Goal: Task Accomplishment & Management: Manage account settings

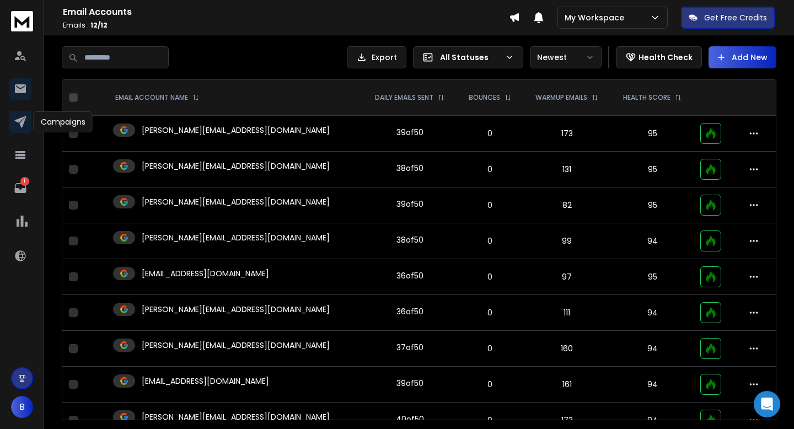
click at [22, 119] on icon at bounding box center [20, 122] width 12 height 12
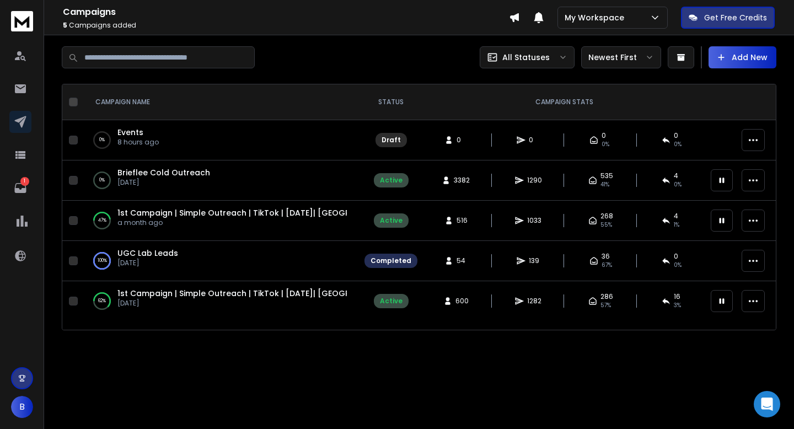
click at [728, 178] on button at bounding box center [722, 180] width 22 height 22
click at [713, 223] on button at bounding box center [722, 221] width 22 height 22
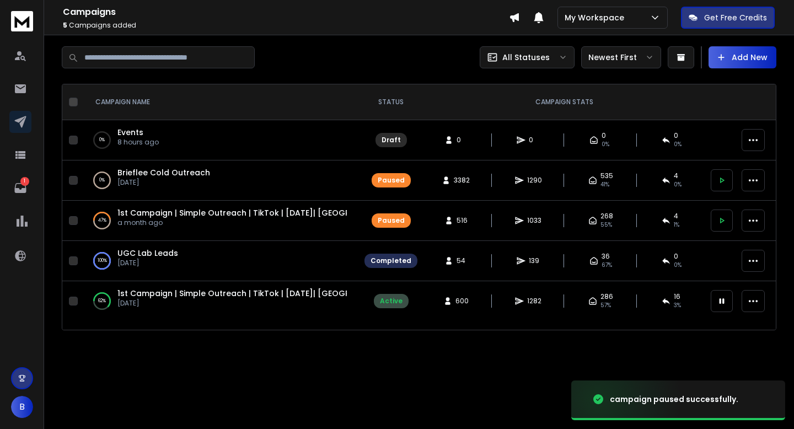
click at [725, 298] on icon at bounding box center [722, 301] width 10 height 10
click at [674, 296] on span "16" at bounding box center [677, 296] width 7 height 9
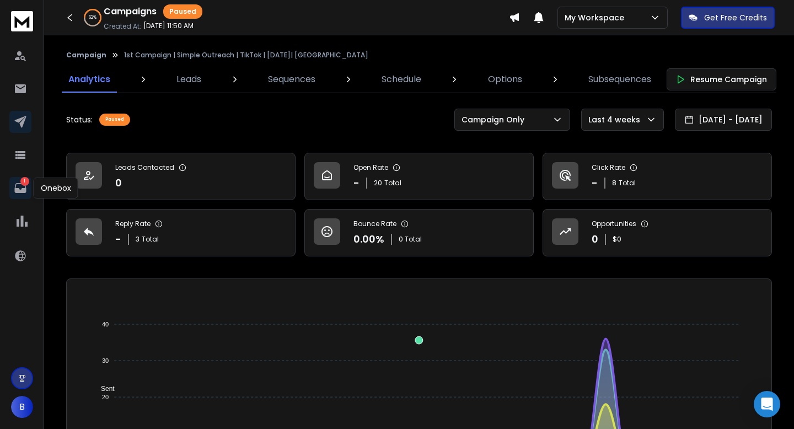
click at [22, 191] on icon at bounding box center [20, 188] width 12 height 10
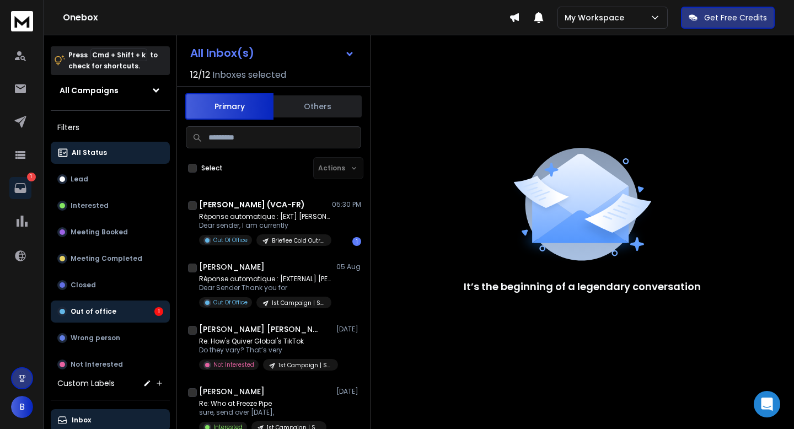
click at [98, 311] on p "Out of office" at bounding box center [94, 311] width 46 height 9
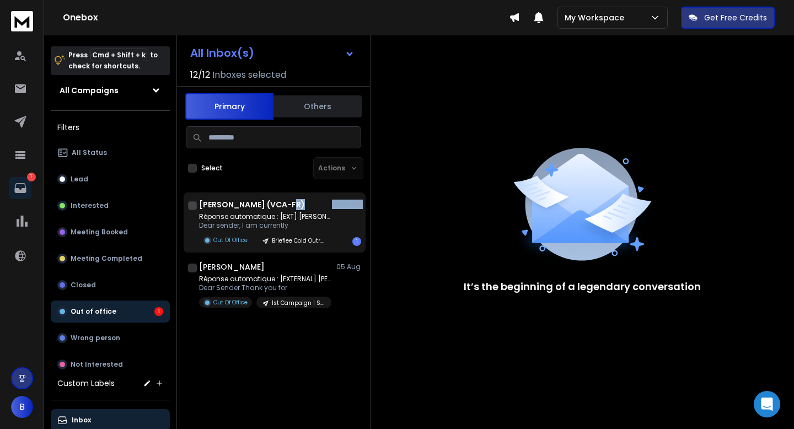
click at [256, 211] on div "[PERSON_NAME] (VCA-FR) 05:30 PM Réponse automatique : [EXT] Van Cleef Dear send…" at bounding box center [280, 222] width 162 height 47
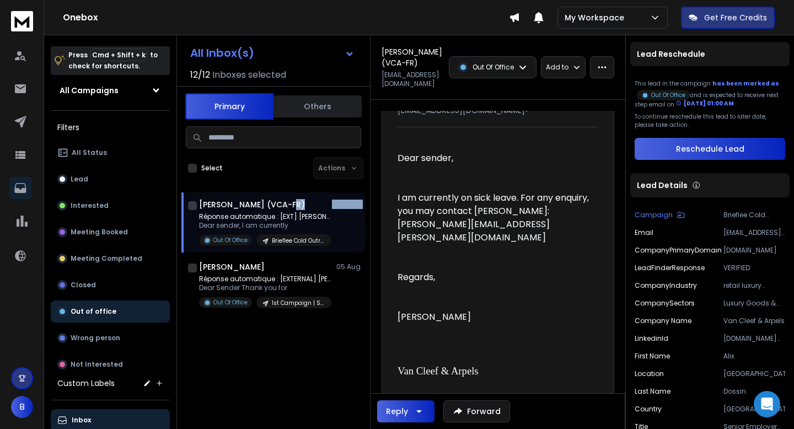
scroll to position [140, 0]
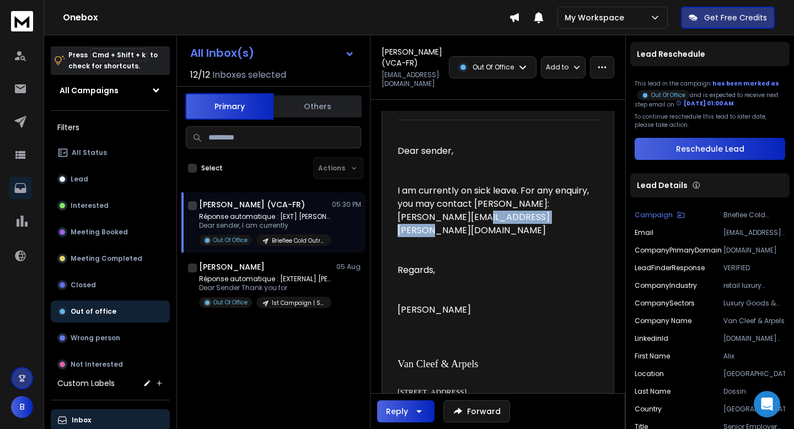
drag, startPoint x: 567, startPoint y: 195, endPoint x: 468, endPoint y: 189, distance: 98.4
click at [468, 189] on p "Dear sender, I am currently on sick leave. For any enquiry, you may contact [PE…" at bounding box center [494, 258] width 192 height 227
click at [86, 183] on p "Lead" at bounding box center [80, 179] width 18 height 9
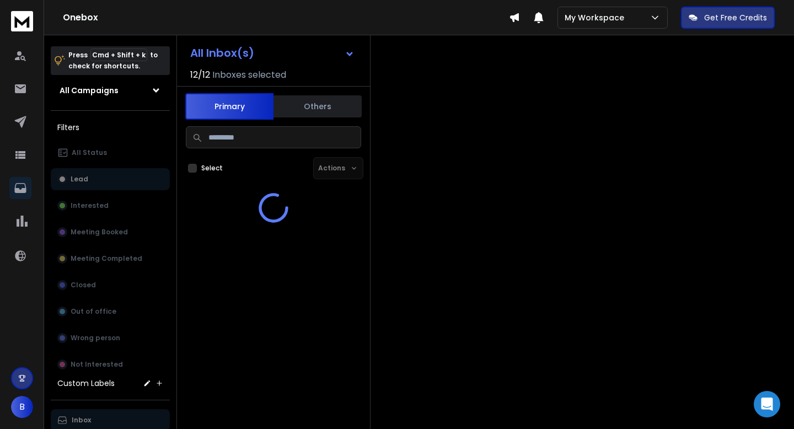
scroll to position [0, 0]
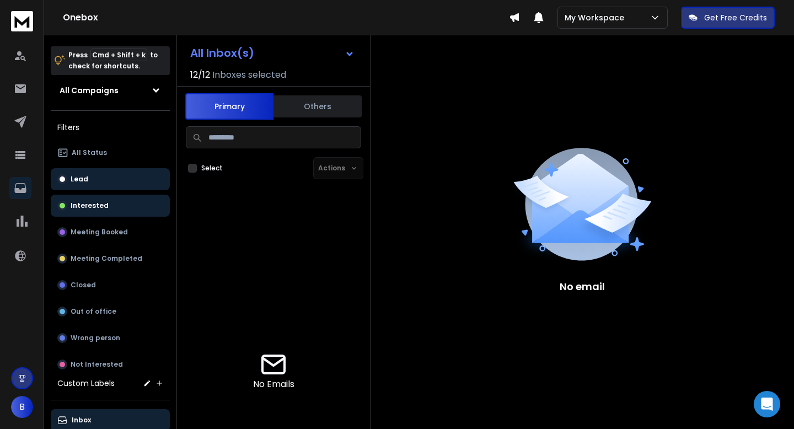
click at [90, 200] on button "Interested" at bounding box center [110, 206] width 119 height 22
